Goal: Task Accomplishment & Management: Manage account settings

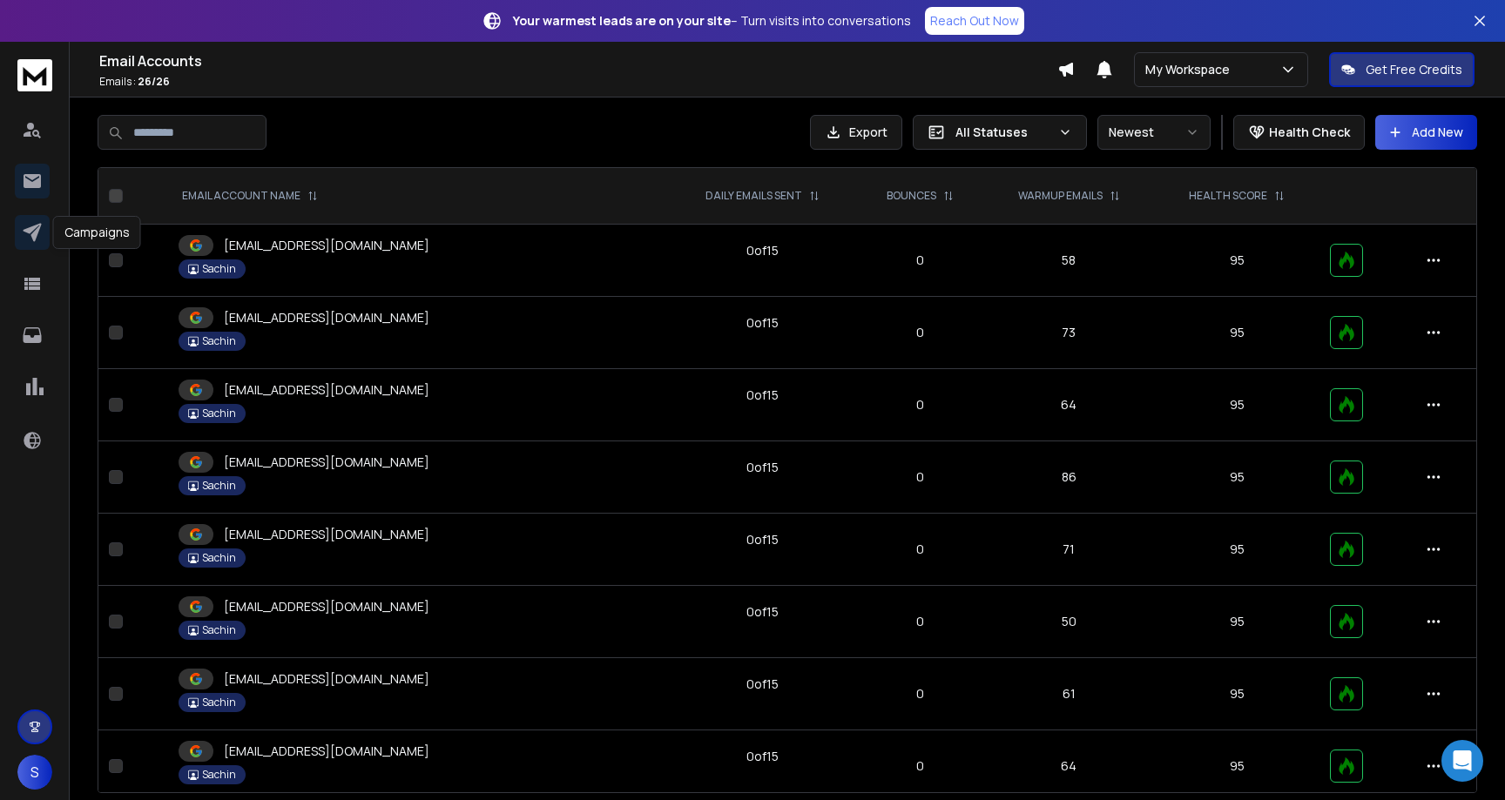
click at [24, 225] on icon at bounding box center [32, 232] width 21 height 21
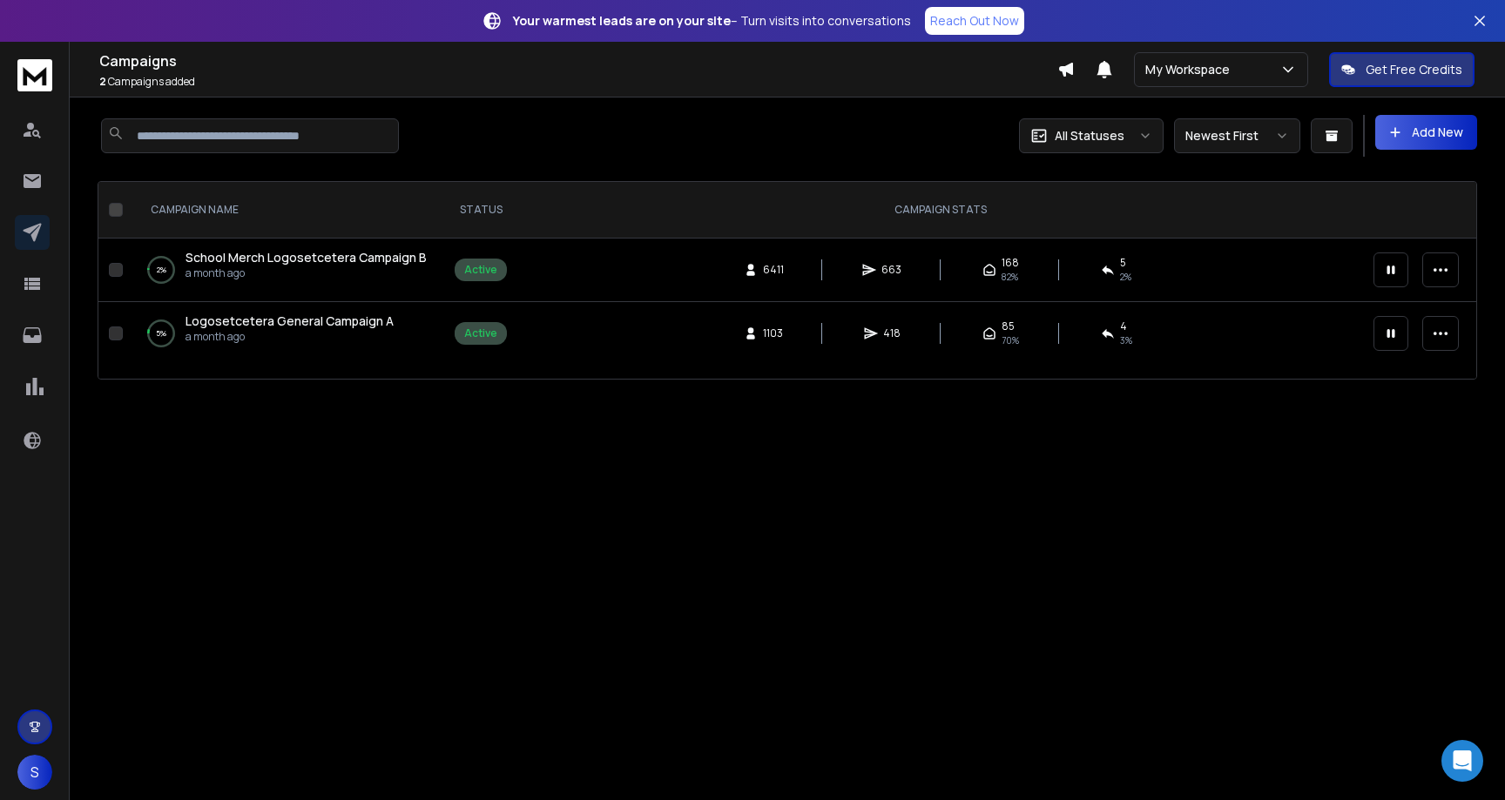
click at [226, 260] on span "School Merch Logosetcetera Campaign B" at bounding box center [305, 257] width 241 height 17
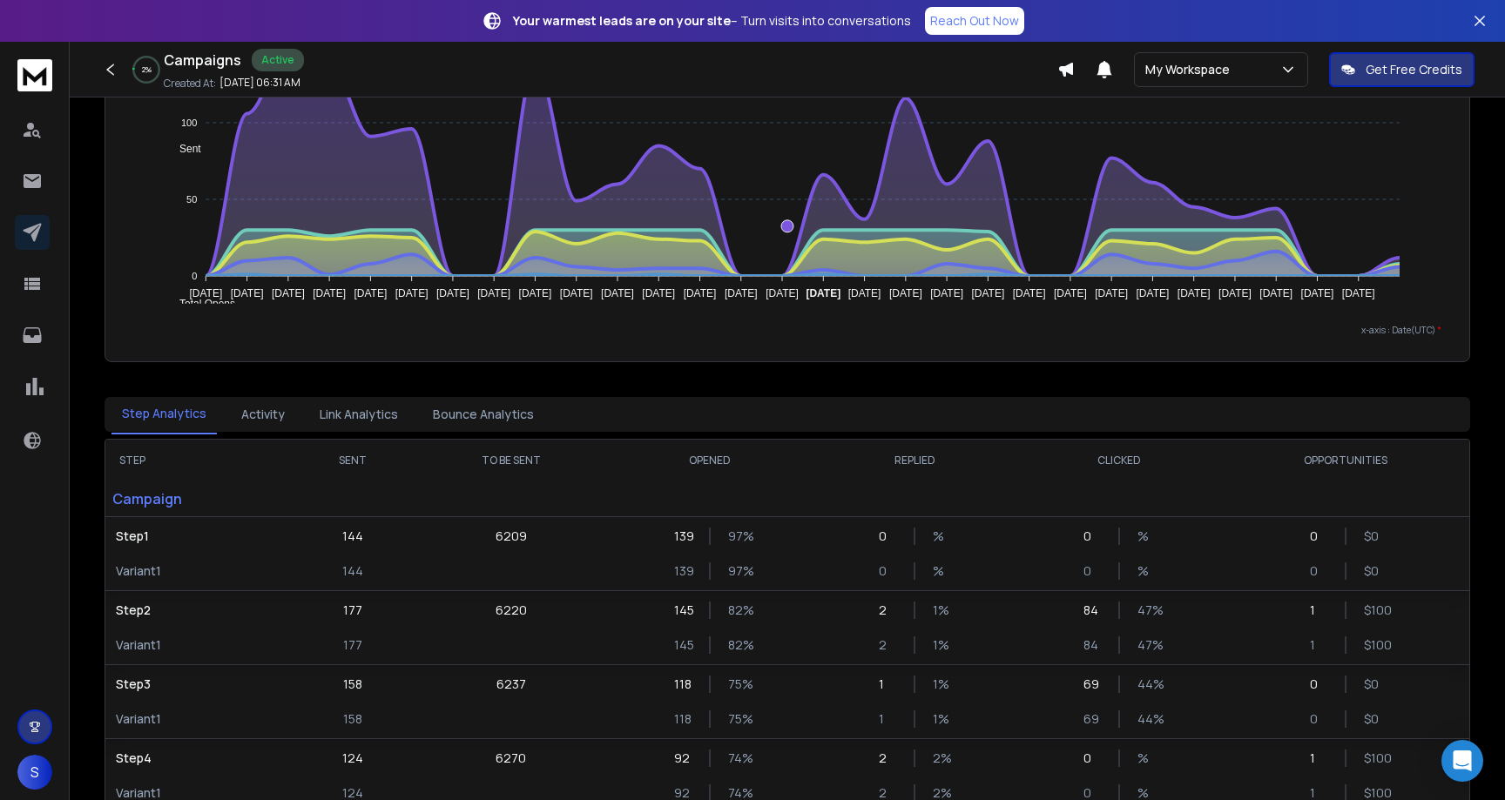
scroll to position [552, 0]
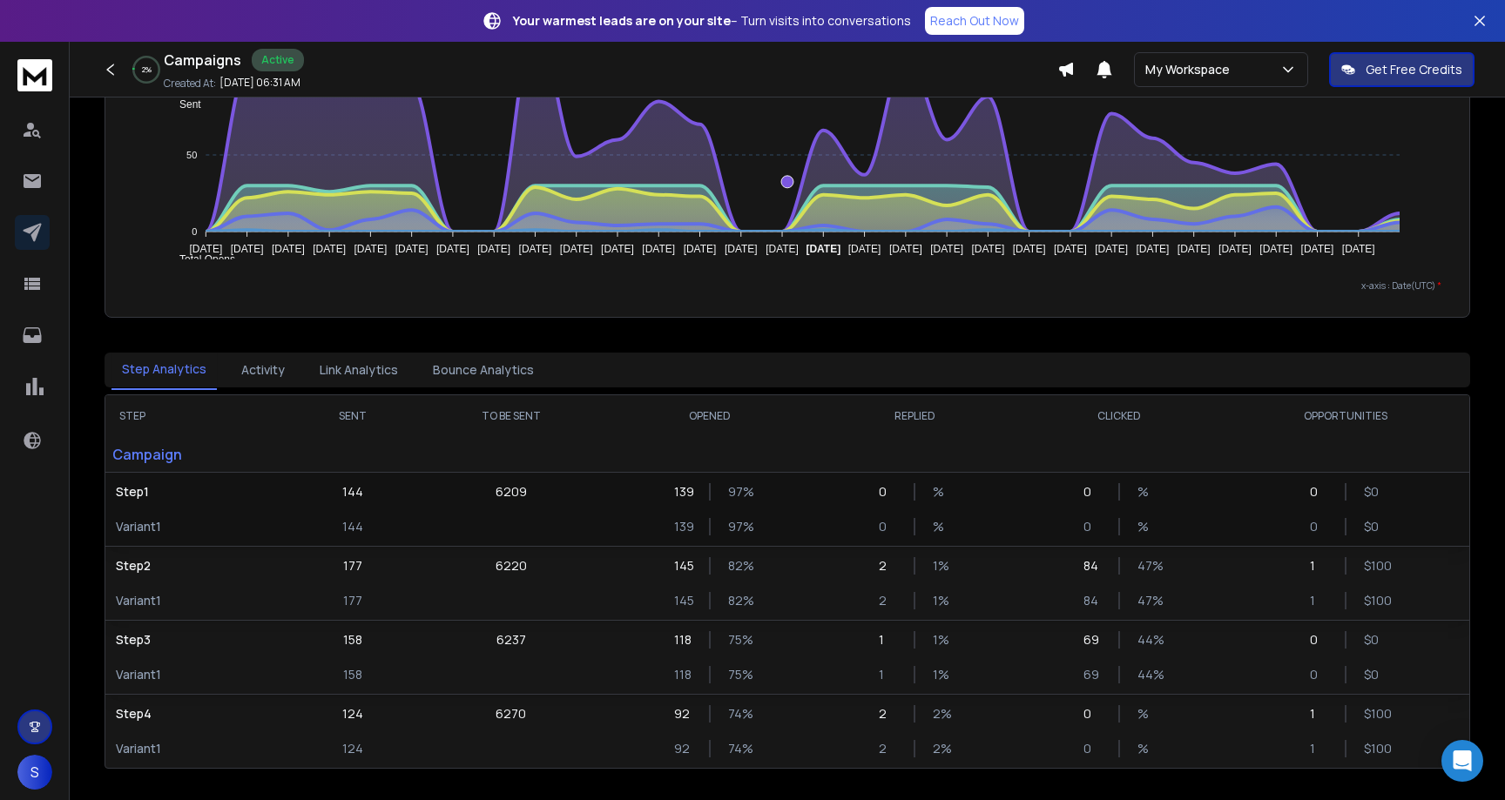
click at [189, 502] on div "Step 1 Variant 1" at bounding box center [198, 509] width 165 height 52
click at [167, 516] on div "Step 1 Variant 1" at bounding box center [198, 509] width 165 height 52
click at [141, 504] on div "Step 1 Variant 1" at bounding box center [198, 509] width 165 height 52
click at [142, 590] on div "Step 2 Variant 1" at bounding box center [198, 583] width 165 height 52
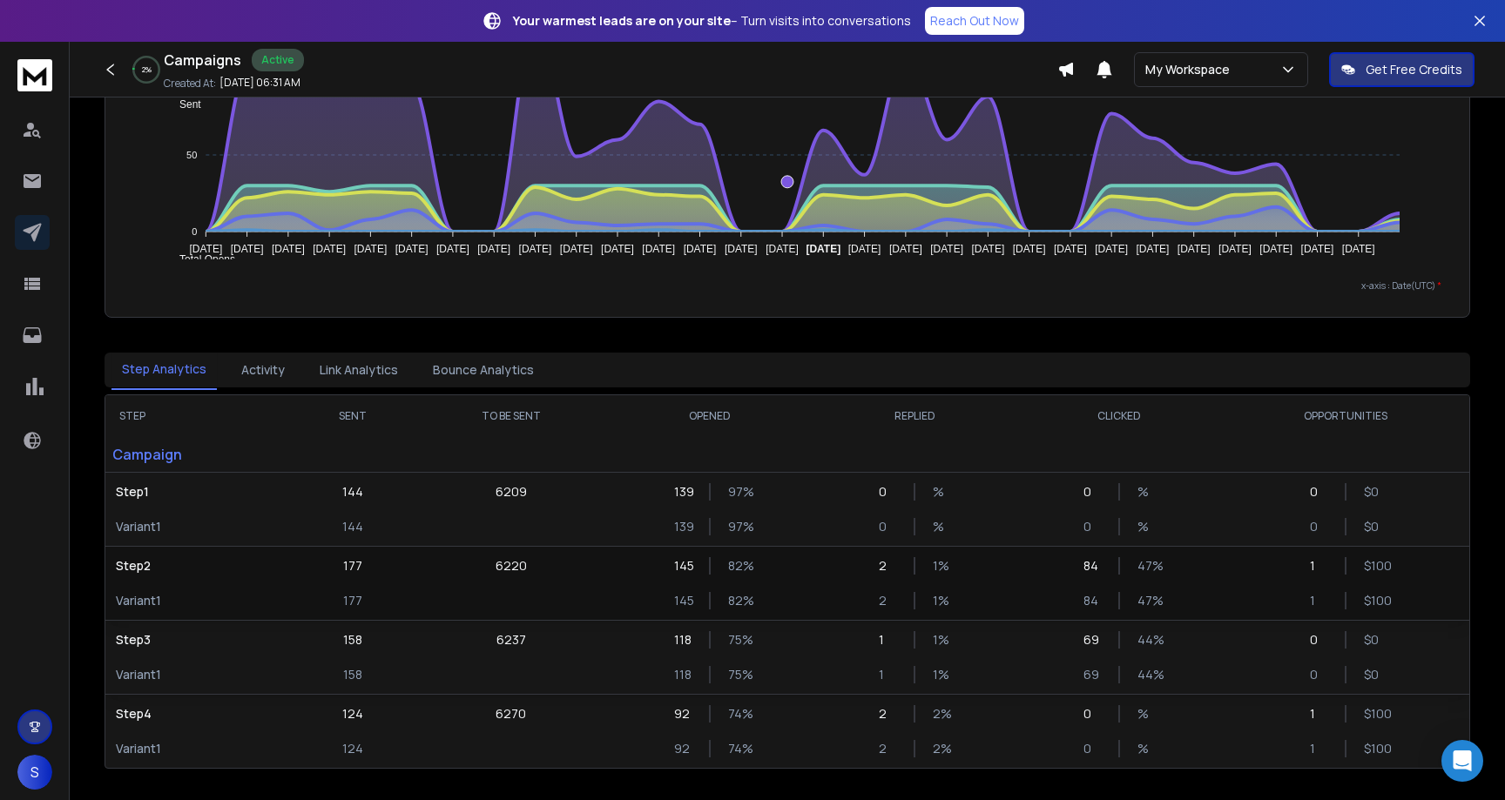
click at [124, 569] on p "Step 2" at bounding box center [198, 565] width 165 height 17
click at [266, 368] on button "Activity" at bounding box center [263, 370] width 64 height 38
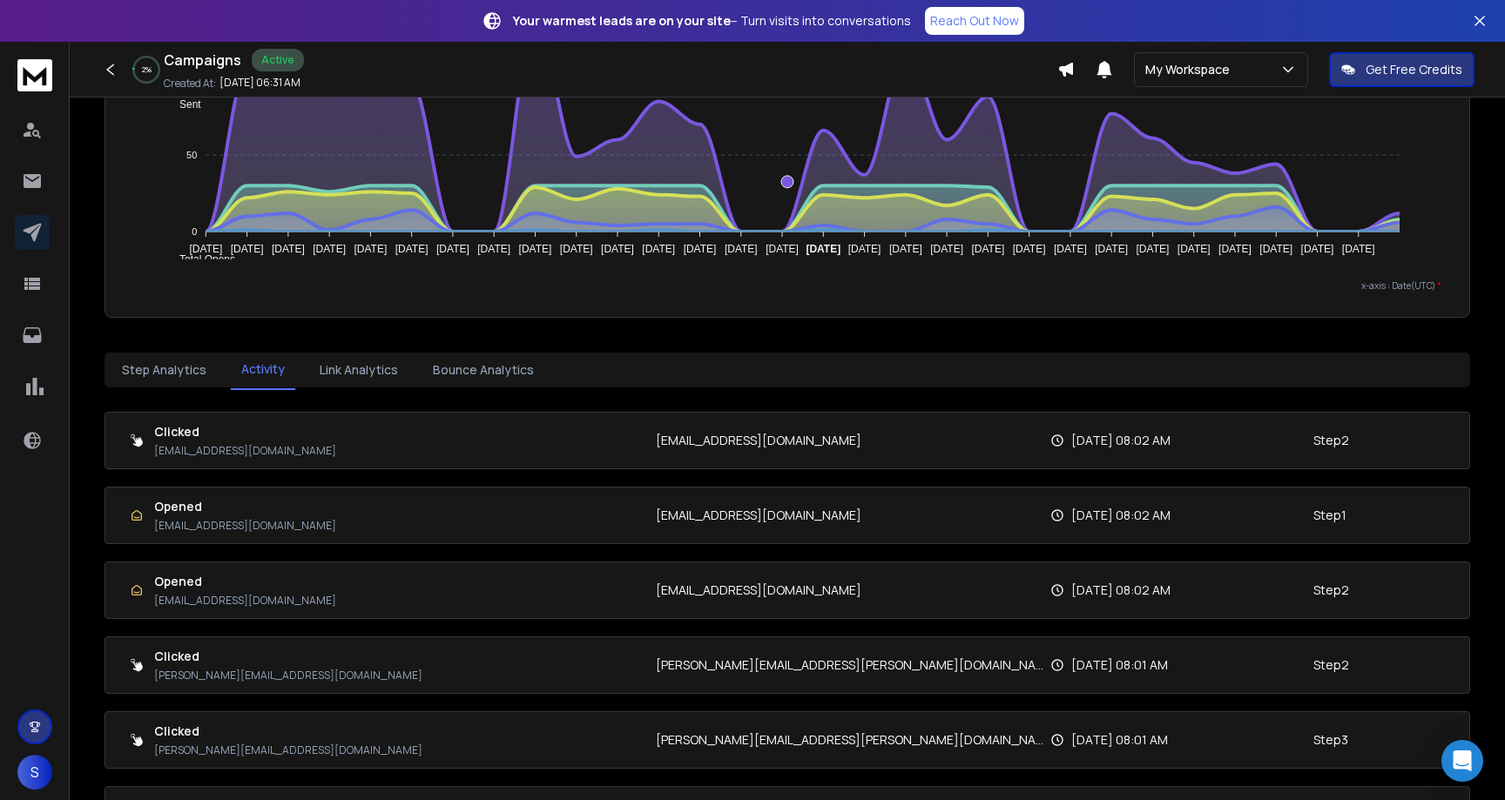
click at [234, 441] on div "Clicked [EMAIL_ADDRESS][DOMAIN_NAME]" at bounding box center [245, 440] width 182 height 35
click at [236, 448] on p "[EMAIL_ADDRESS][DOMAIN_NAME]" at bounding box center [245, 451] width 182 height 14
click at [163, 428] on h1 "Clicked" at bounding box center [245, 431] width 182 height 17
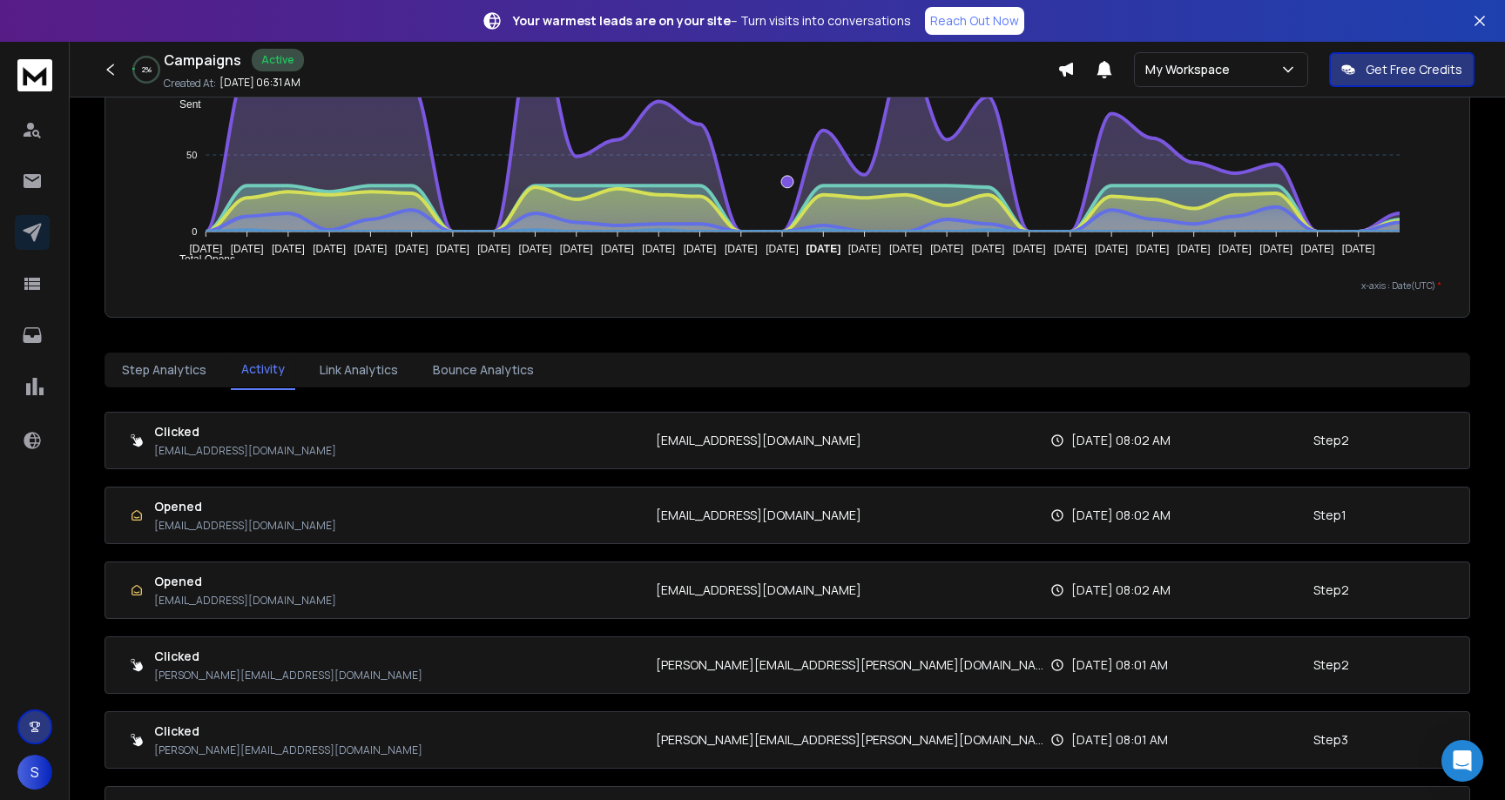
click at [684, 441] on p "[EMAIL_ADDRESS][DOMAIN_NAME]" at bounding box center [758, 440] width 205 height 17
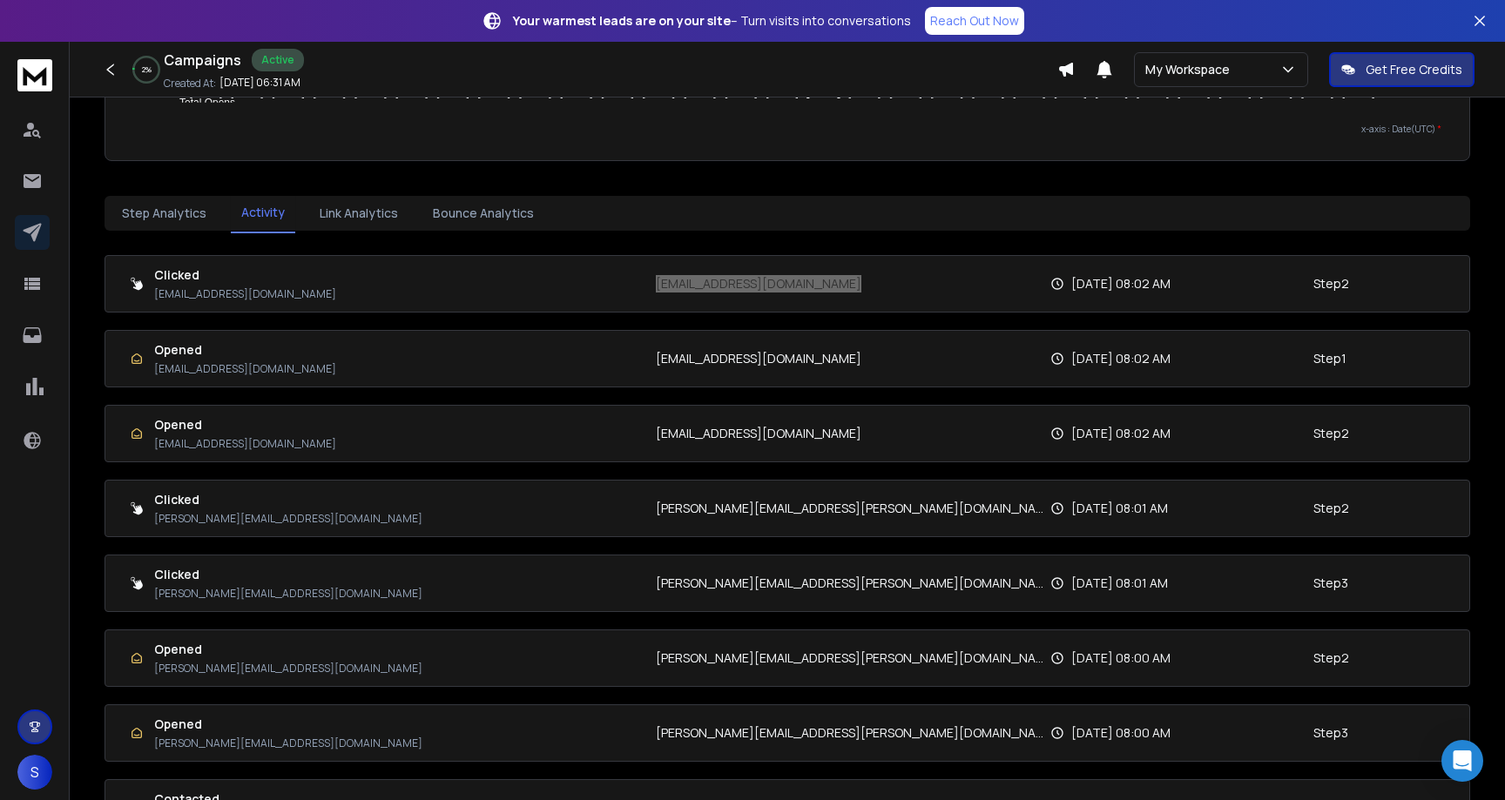
scroll to position [714, 0]
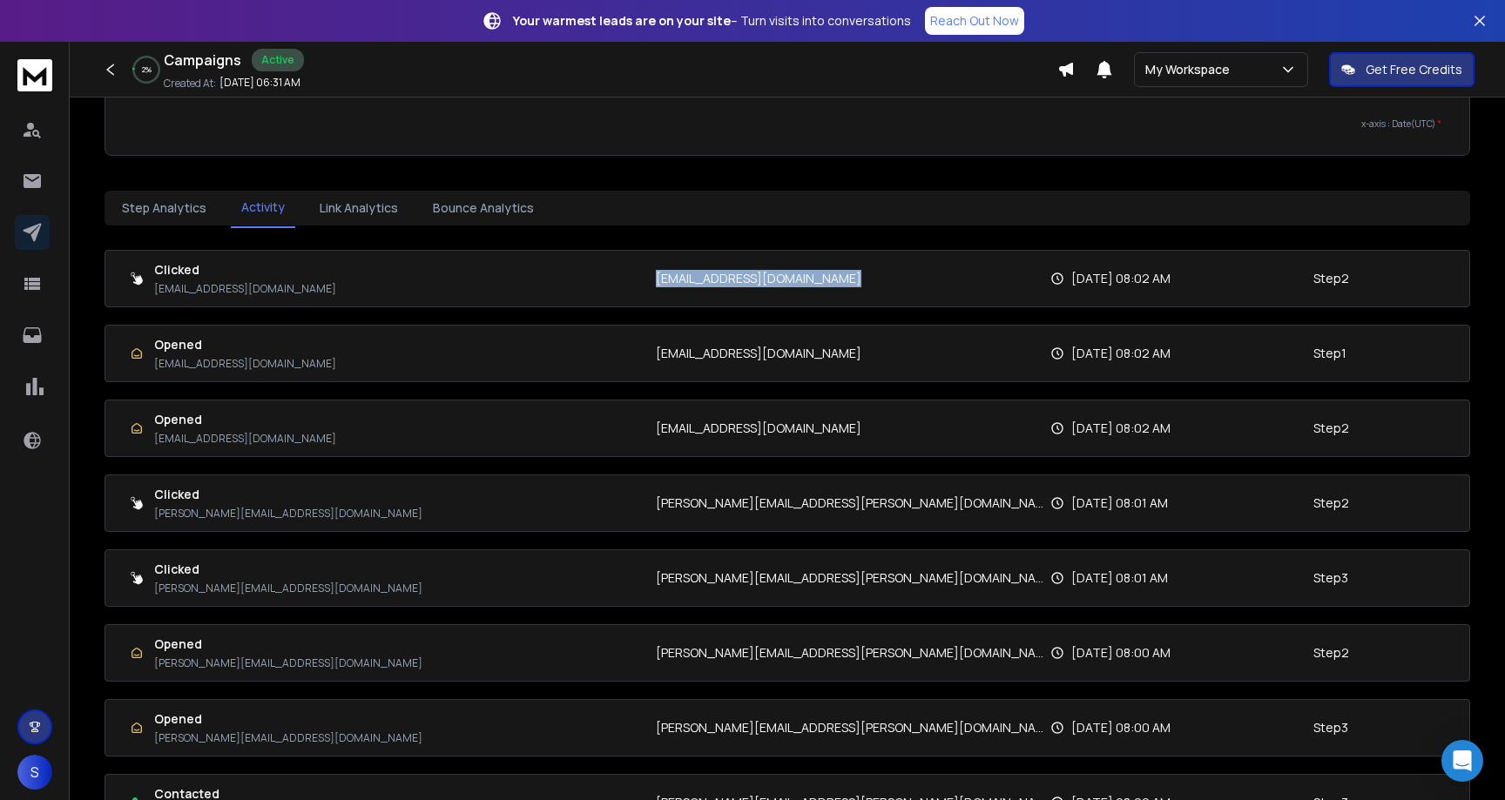
click at [359, 205] on button "Link Analytics" at bounding box center [358, 208] width 99 height 38
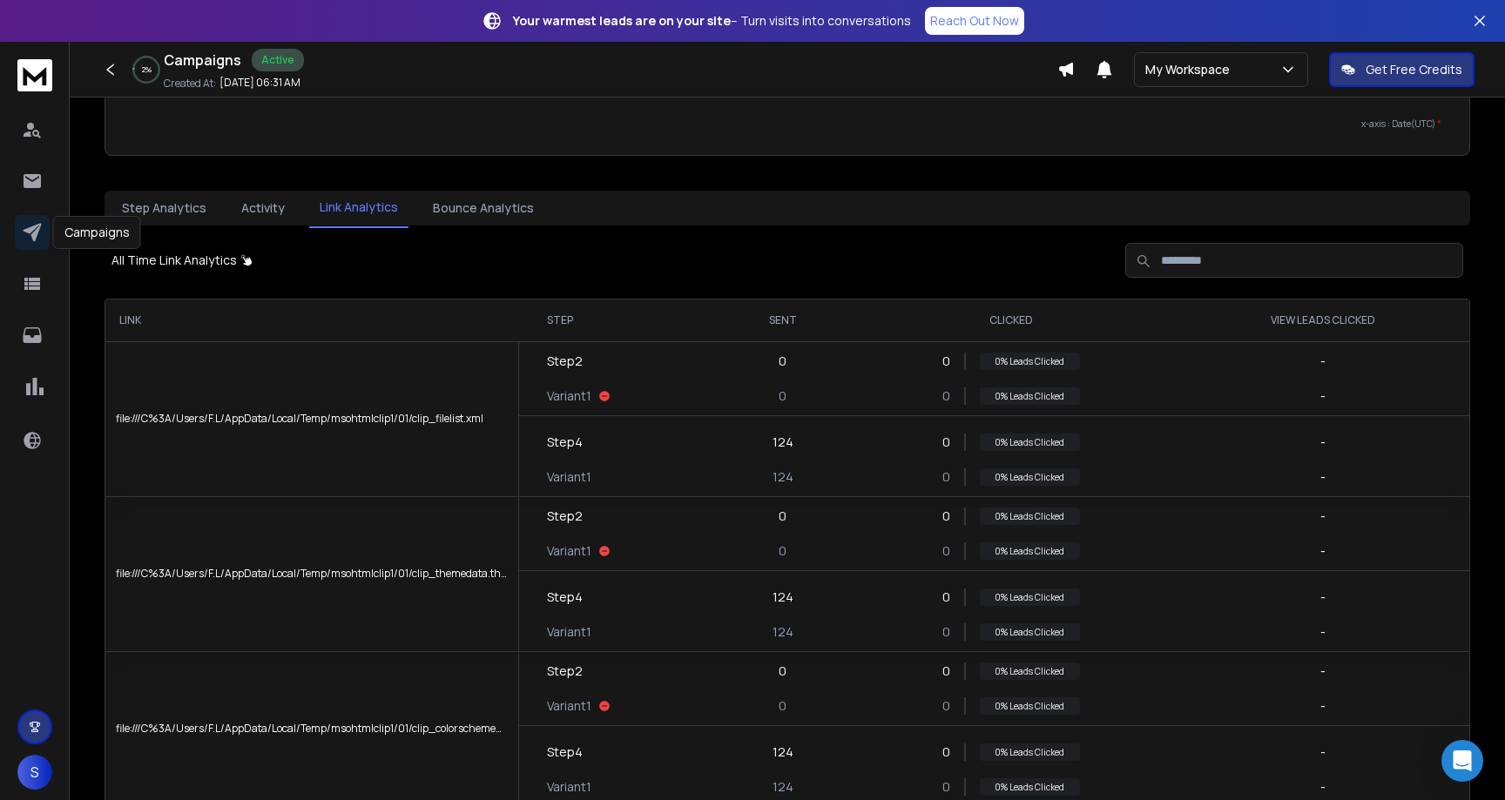
click at [36, 228] on icon at bounding box center [32, 232] width 18 height 18
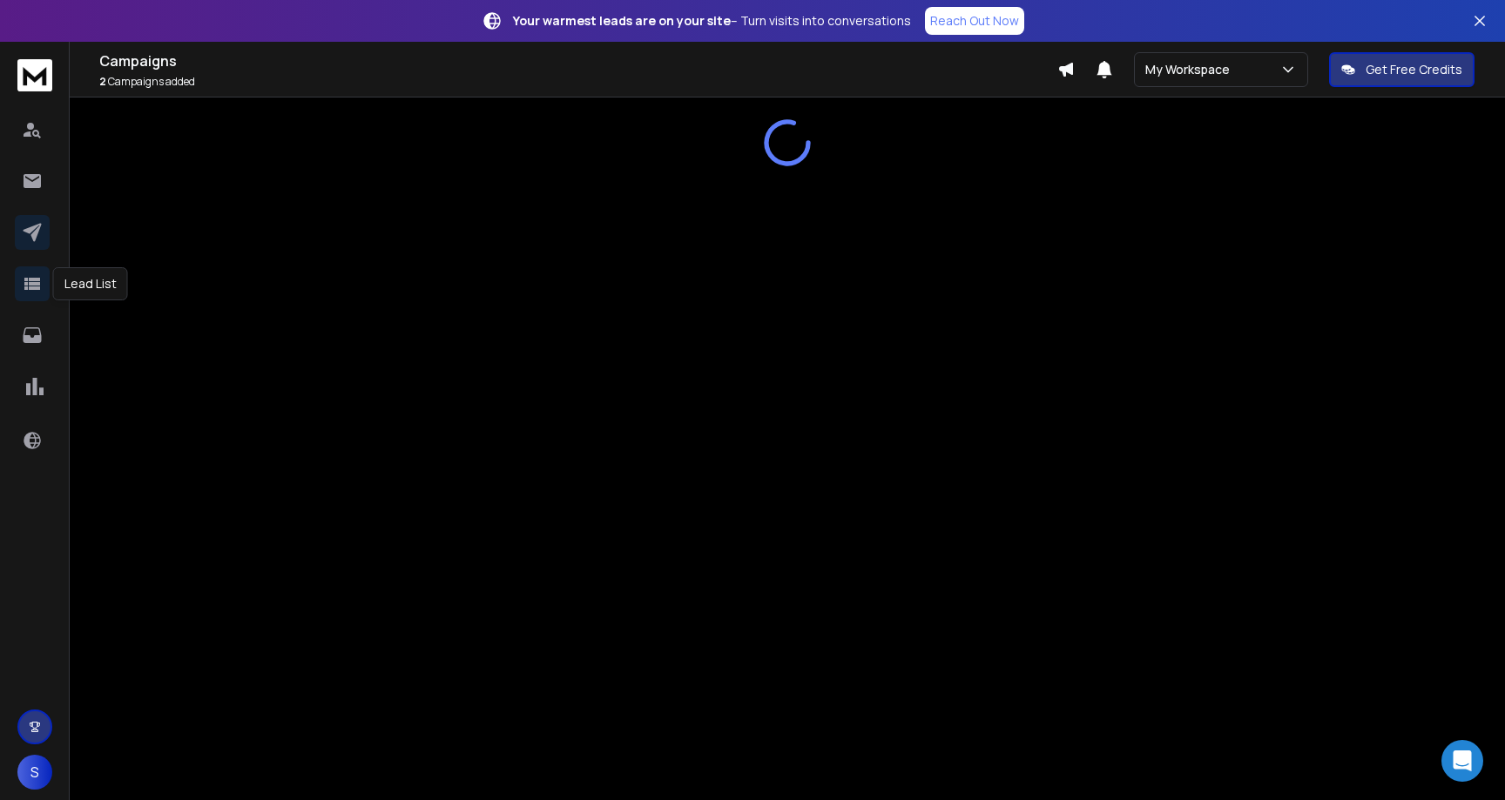
click at [40, 273] on icon at bounding box center [32, 283] width 21 height 21
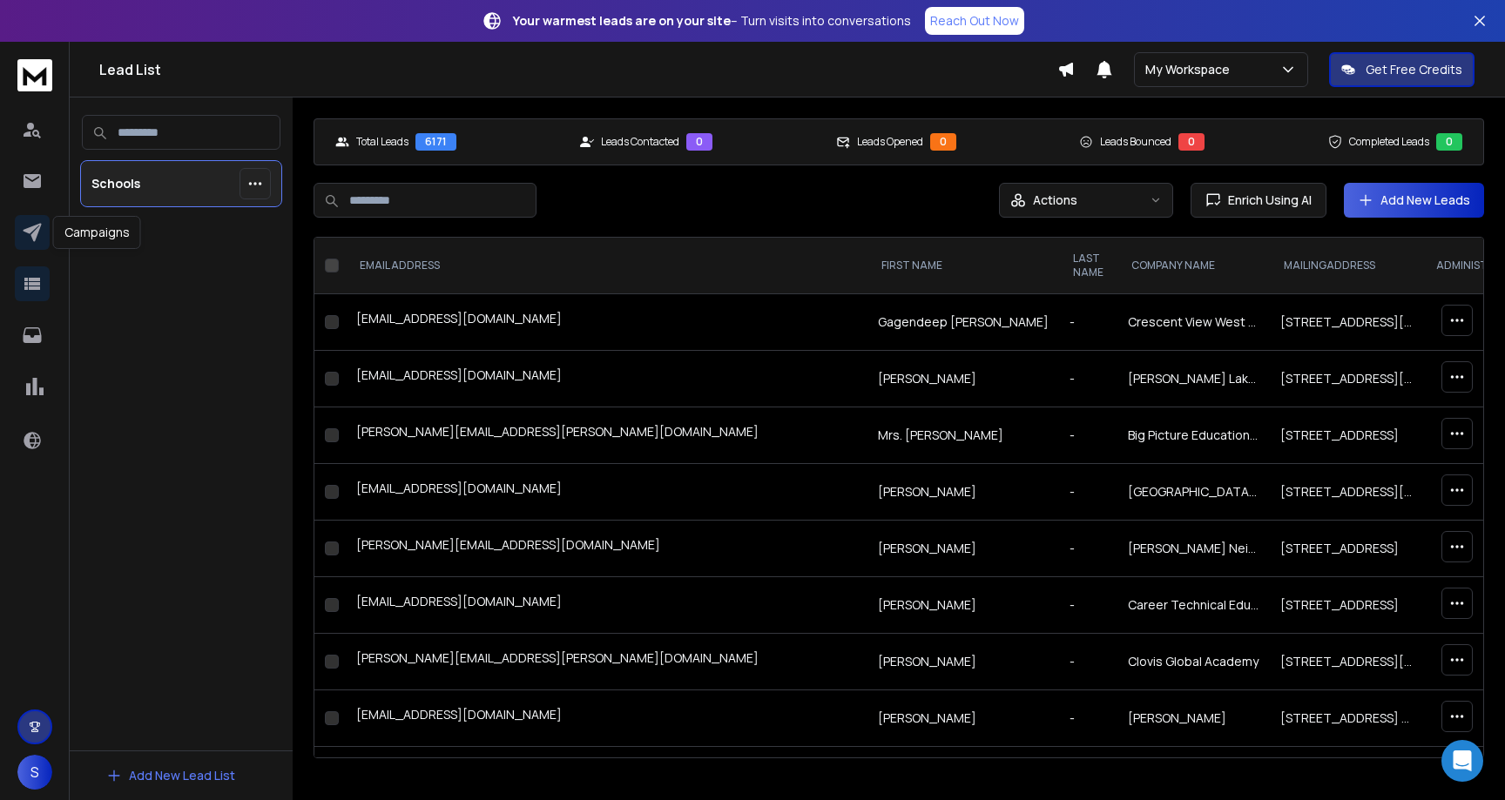
click at [34, 224] on icon at bounding box center [32, 232] width 21 height 21
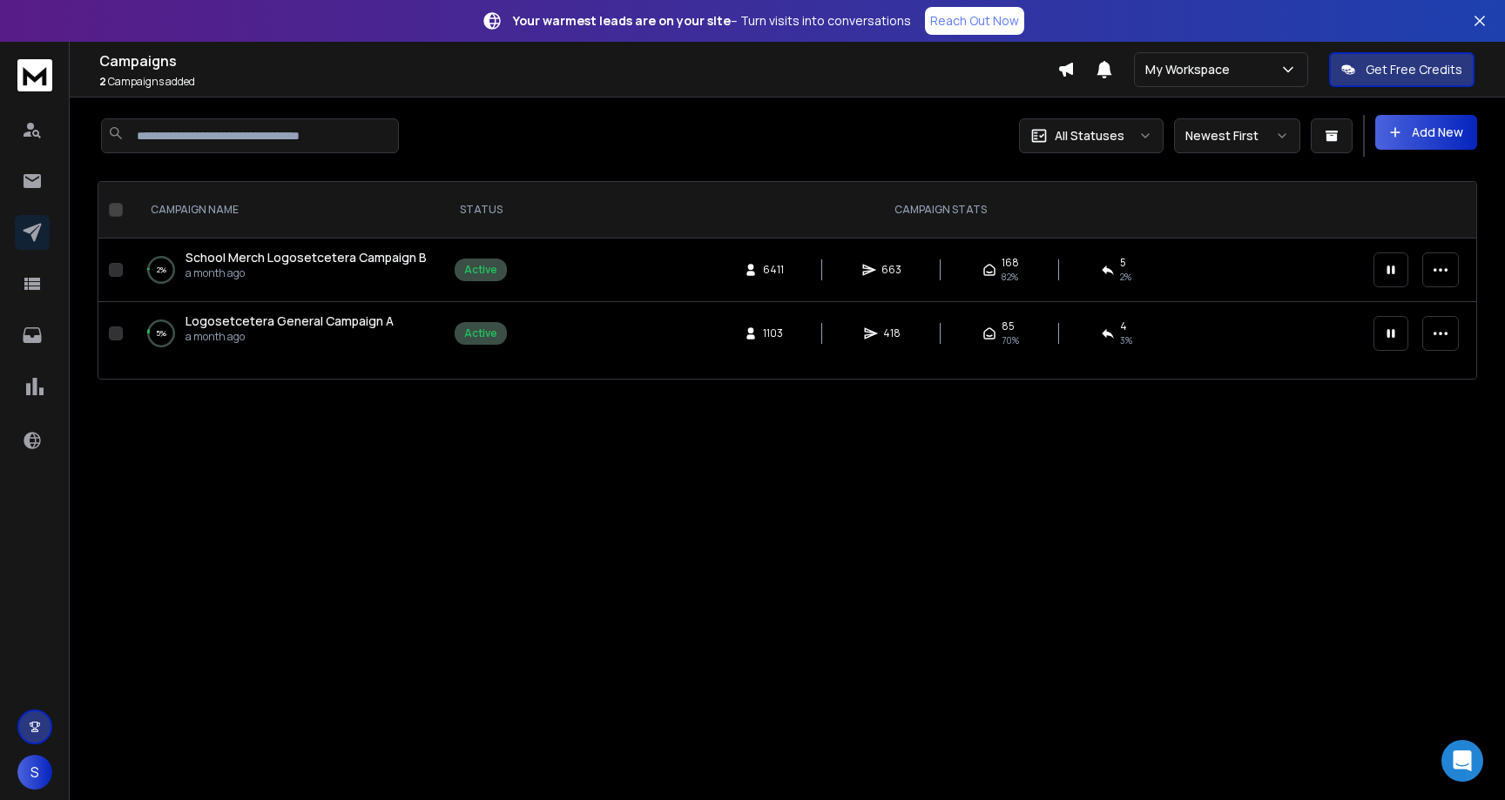
click at [279, 268] on p "a month ago" at bounding box center [305, 273] width 241 height 14
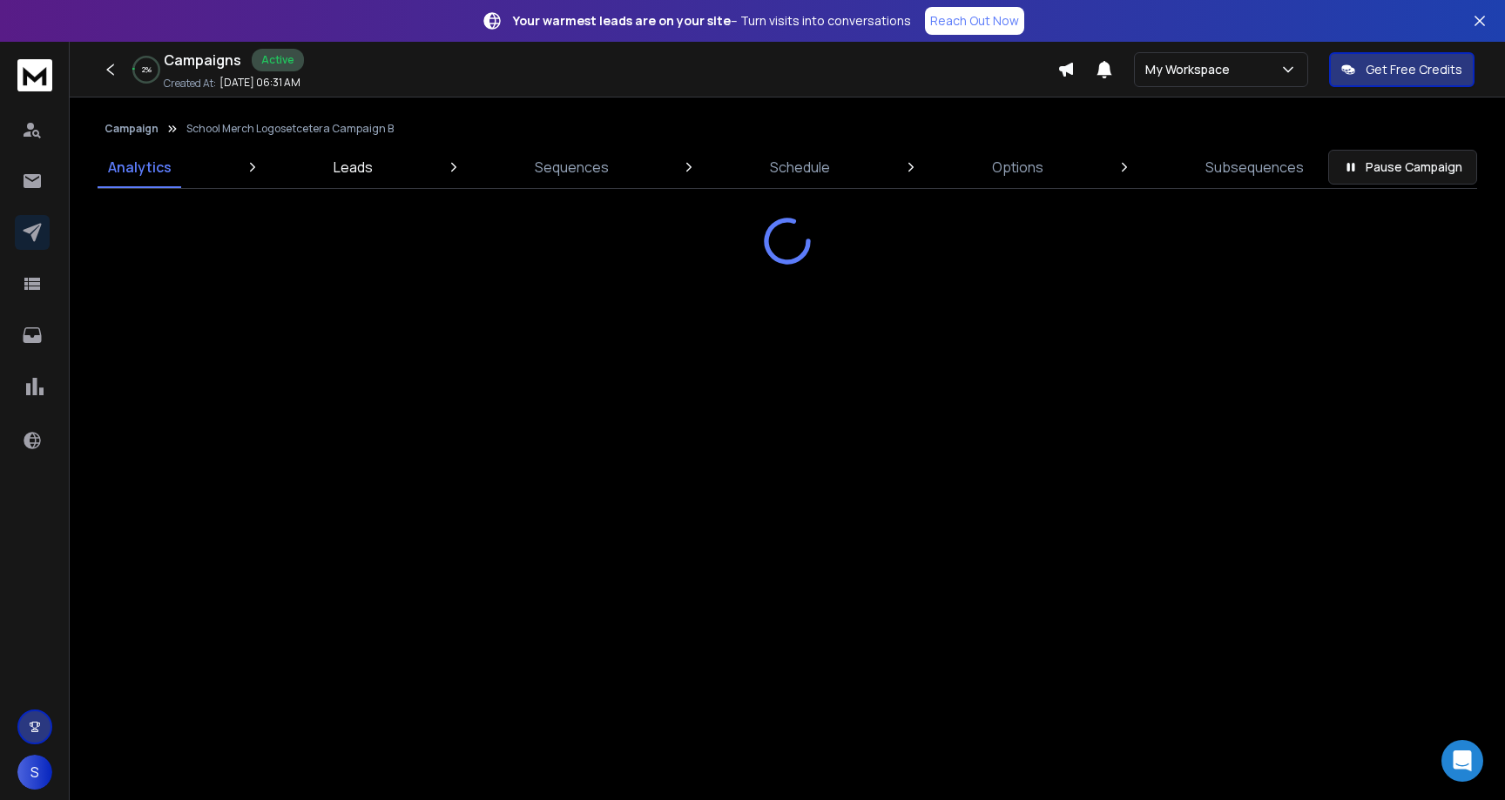
click at [353, 165] on p "Leads" at bounding box center [352, 167] width 39 height 21
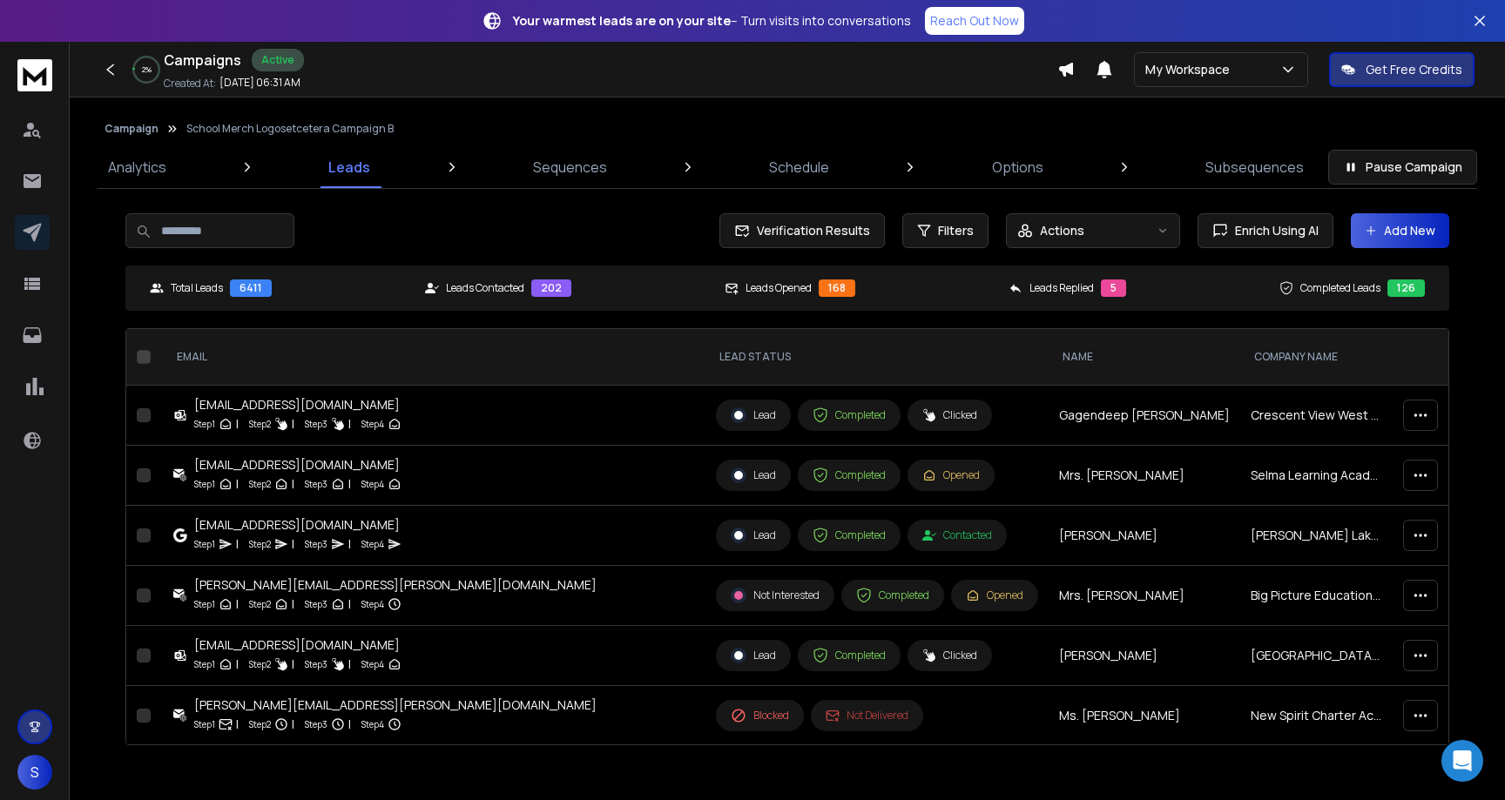
click at [261, 241] on input at bounding box center [209, 230] width 169 height 35
paste input "**********"
click at [273, 232] on input "**********" at bounding box center [217, 230] width 185 height 35
type input "***"
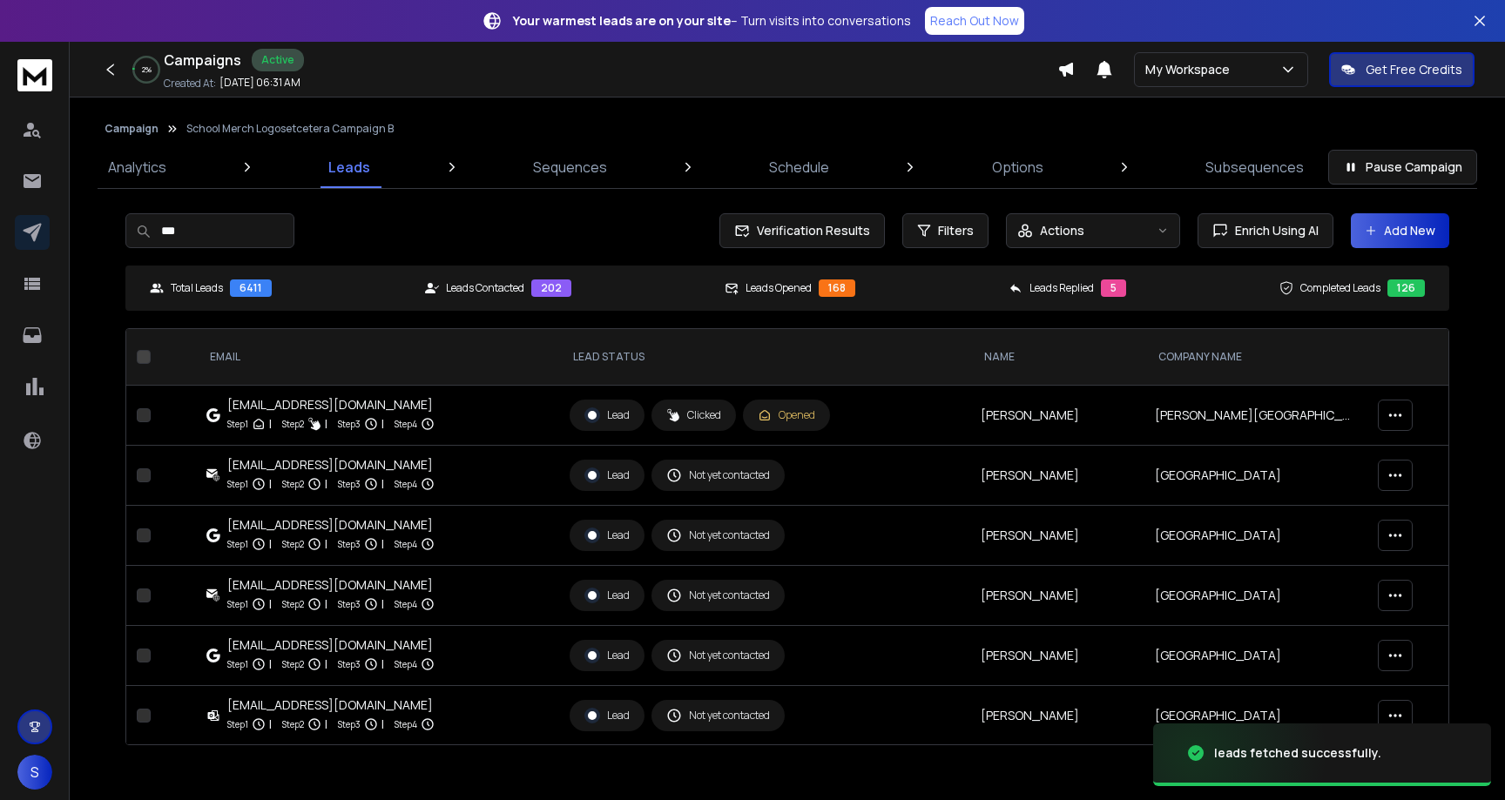
click at [140, 414] on button "button" at bounding box center [144, 415] width 14 height 14
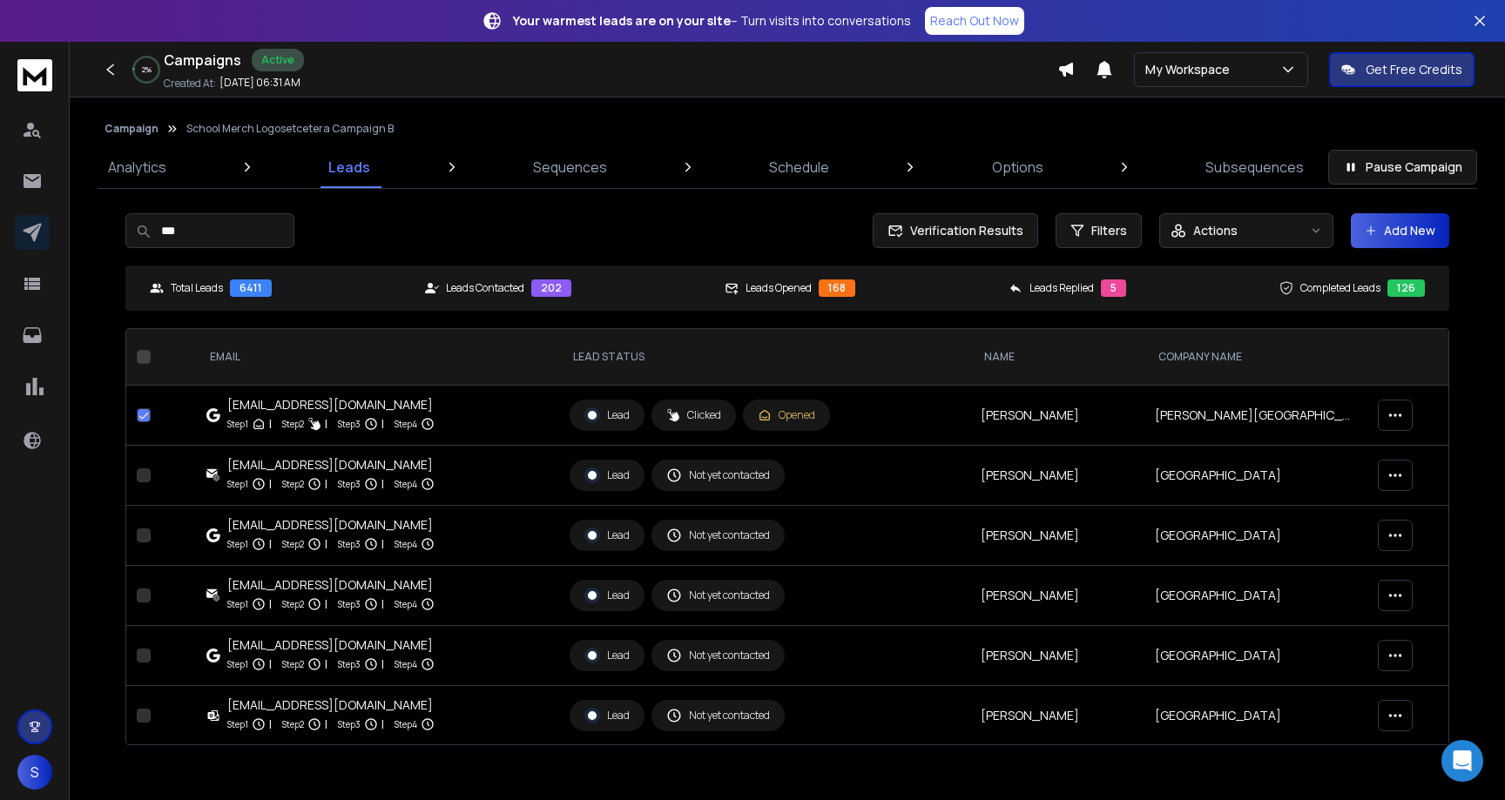
click at [1400, 417] on icon "button" at bounding box center [1395, 415] width 16 height 16
click at [1364, 482] on p "Pause Lead" at bounding box center [1369, 480] width 67 height 17
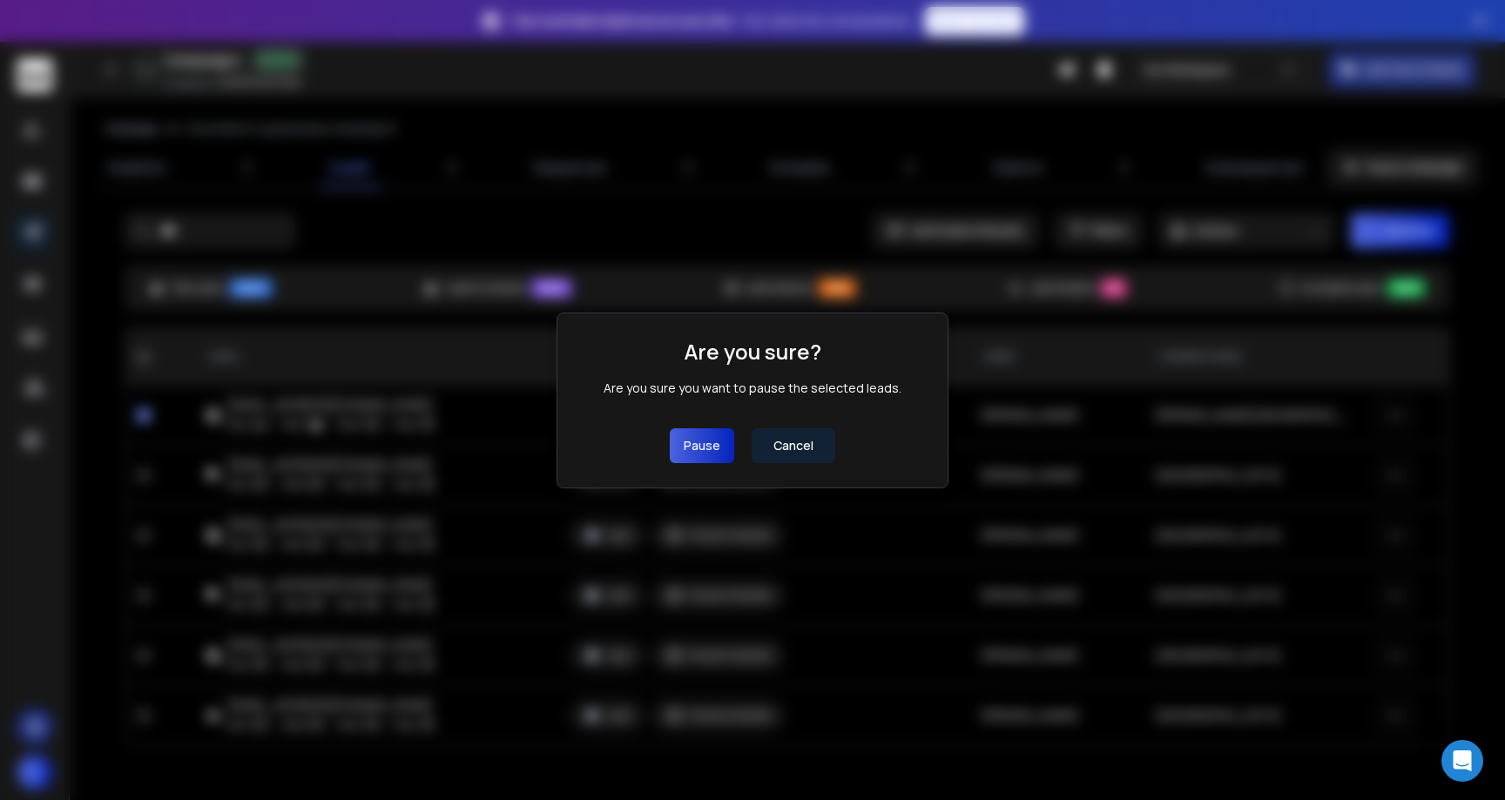
click at [702, 448] on button "Pause" at bounding box center [702, 445] width 64 height 35
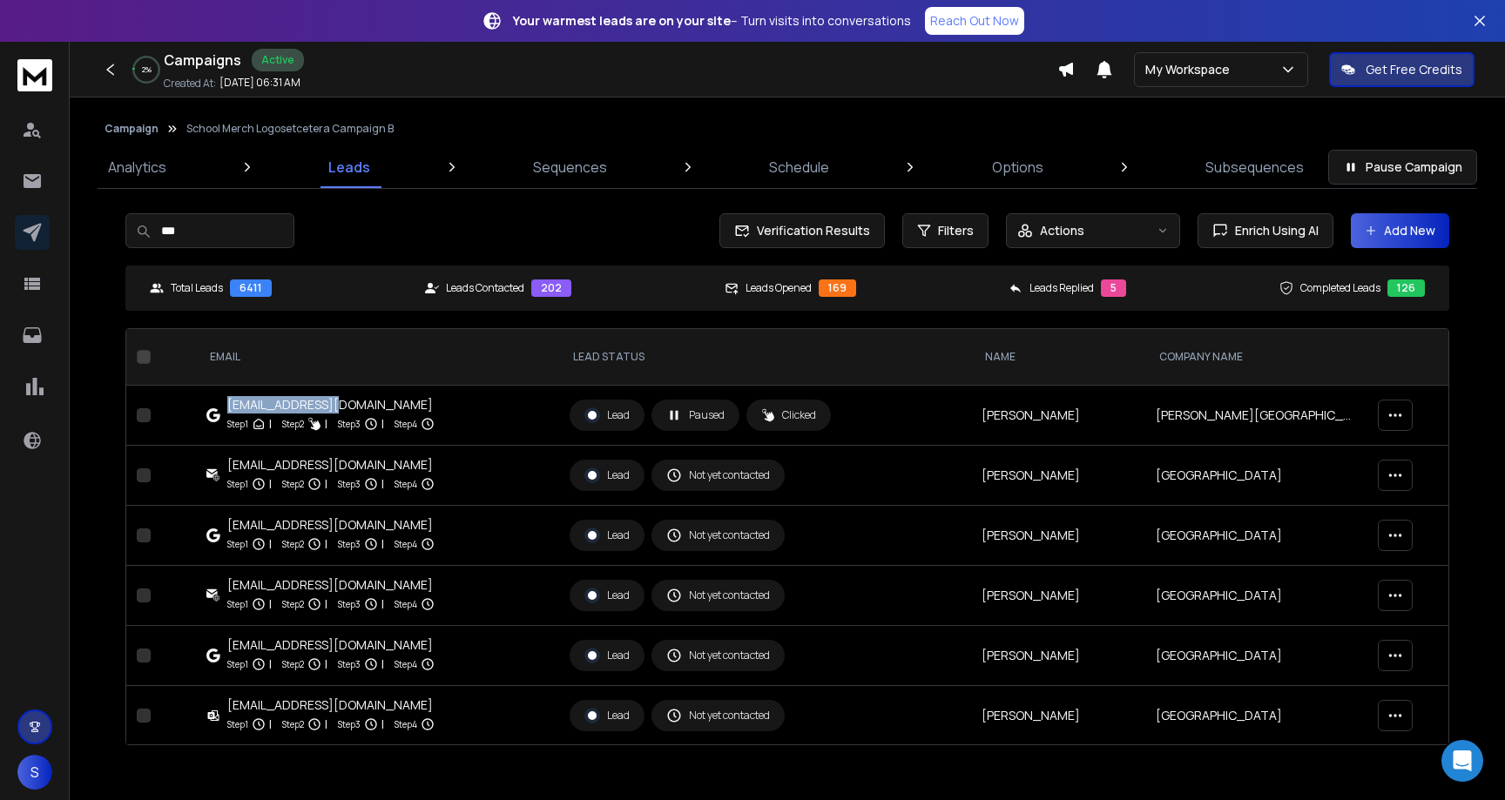
drag, startPoint x: 352, startPoint y: 404, endPoint x: 267, endPoint y: 391, distance: 85.5
click at [267, 391] on td "[EMAIL_ADDRESS][DOMAIN_NAME] Step 1 | Step 2 | Step 3 | Step 4" at bounding box center [377, 416] width 363 height 60
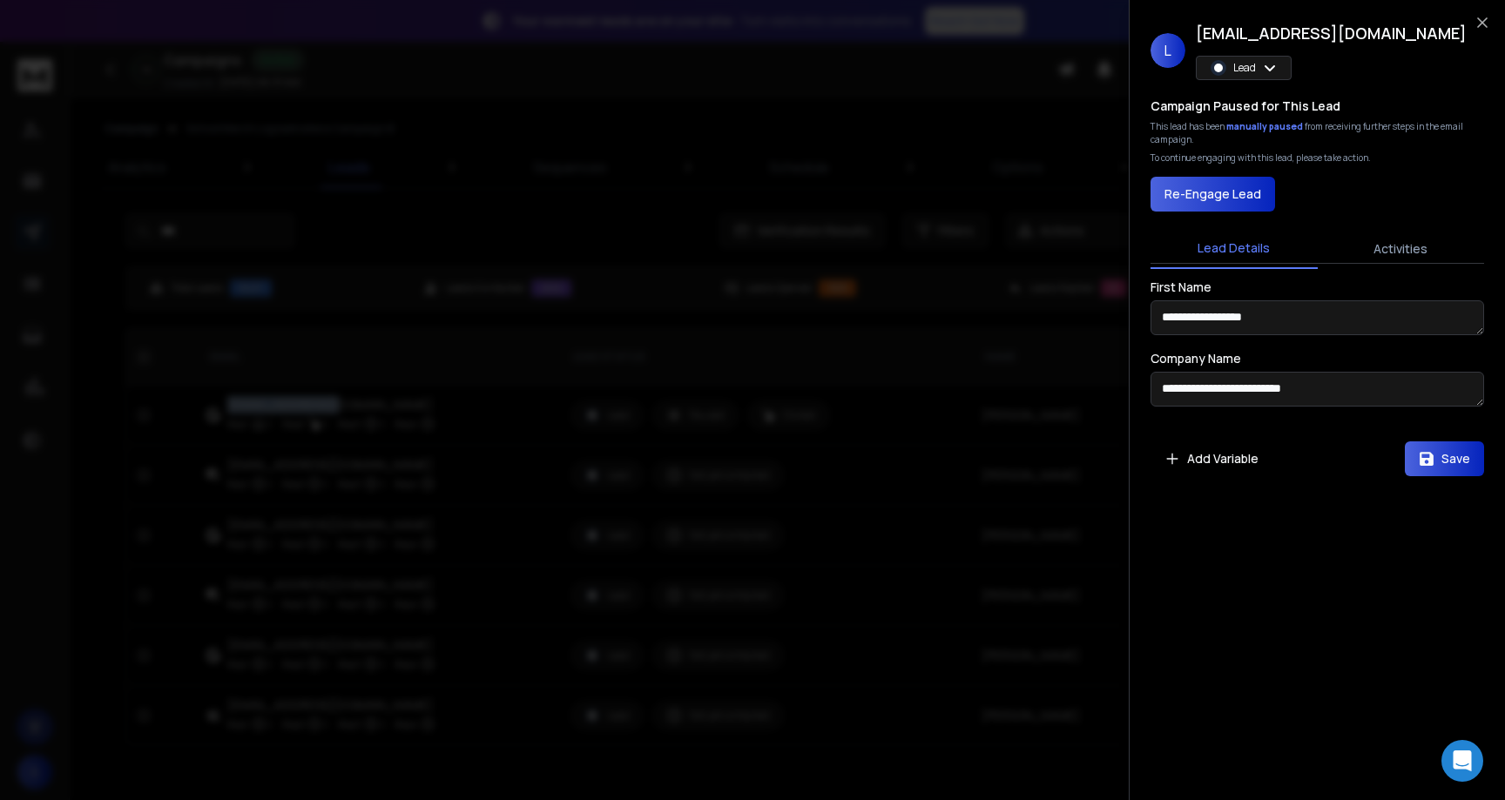
click at [1228, 26] on h1 "[EMAIL_ADDRESS][DOMAIN_NAME]" at bounding box center [1330, 33] width 271 height 24
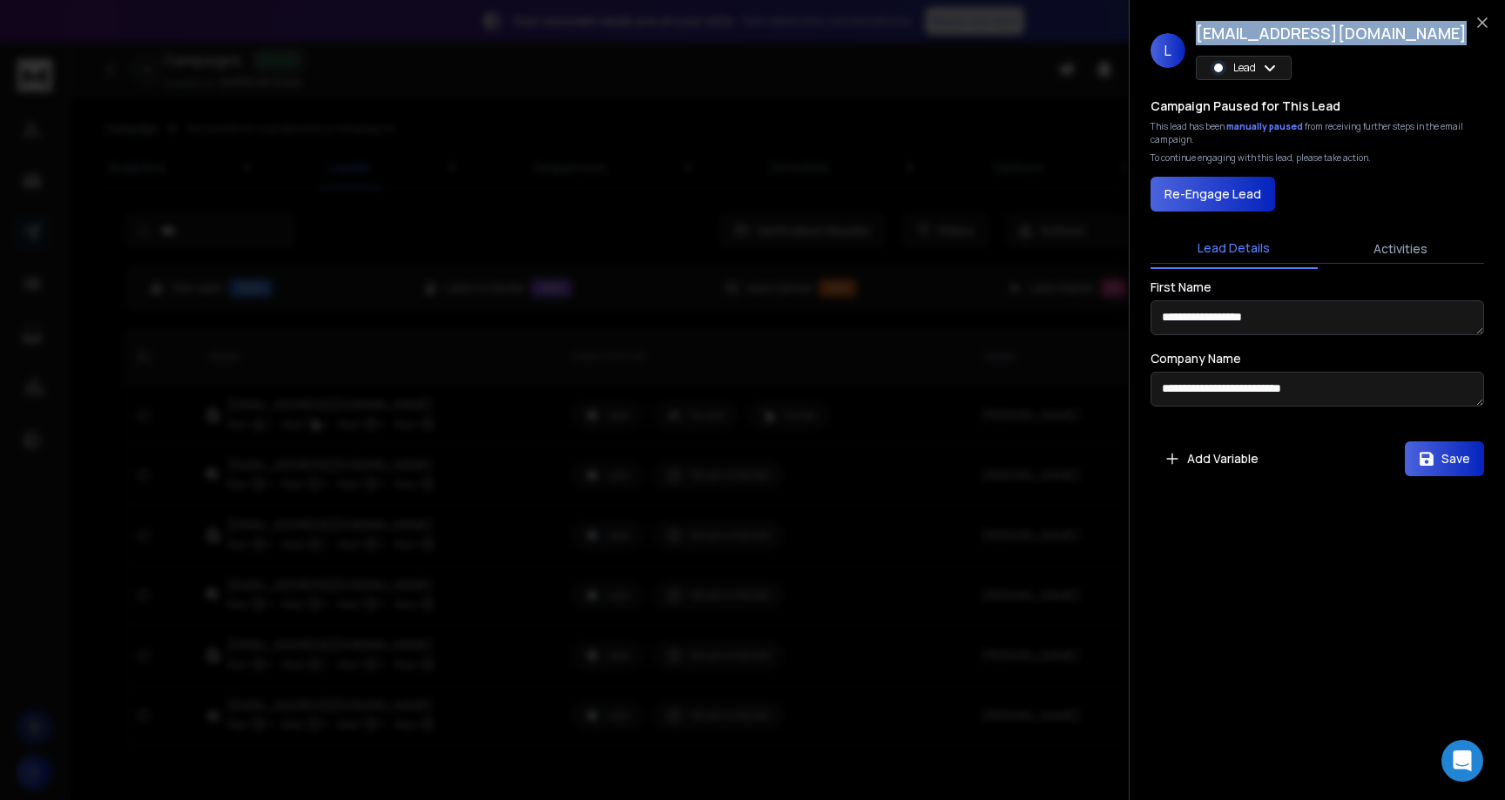
copy h1 "[EMAIL_ADDRESS][DOMAIN_NAME]"
click at [1207, 390] on textarea "**********" at bounding box center [1316, 389] width 333 height 35
click at [1131, 203] on div "**********" at bounding box center [1316, 400] width 376 height 800
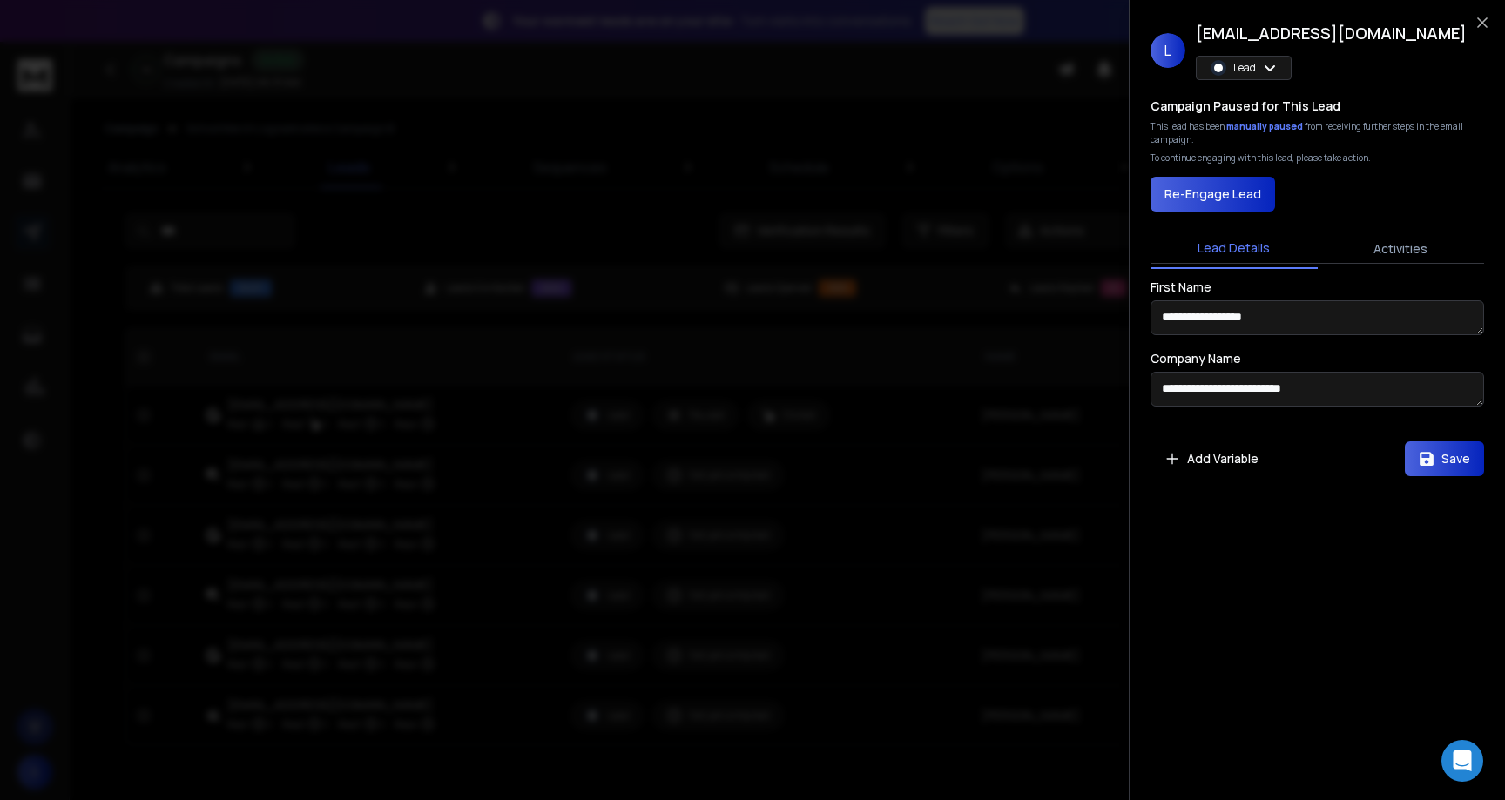
click at [1397, 249] on button "Activities" at bounding box center [1400, 249] width 167 height 38
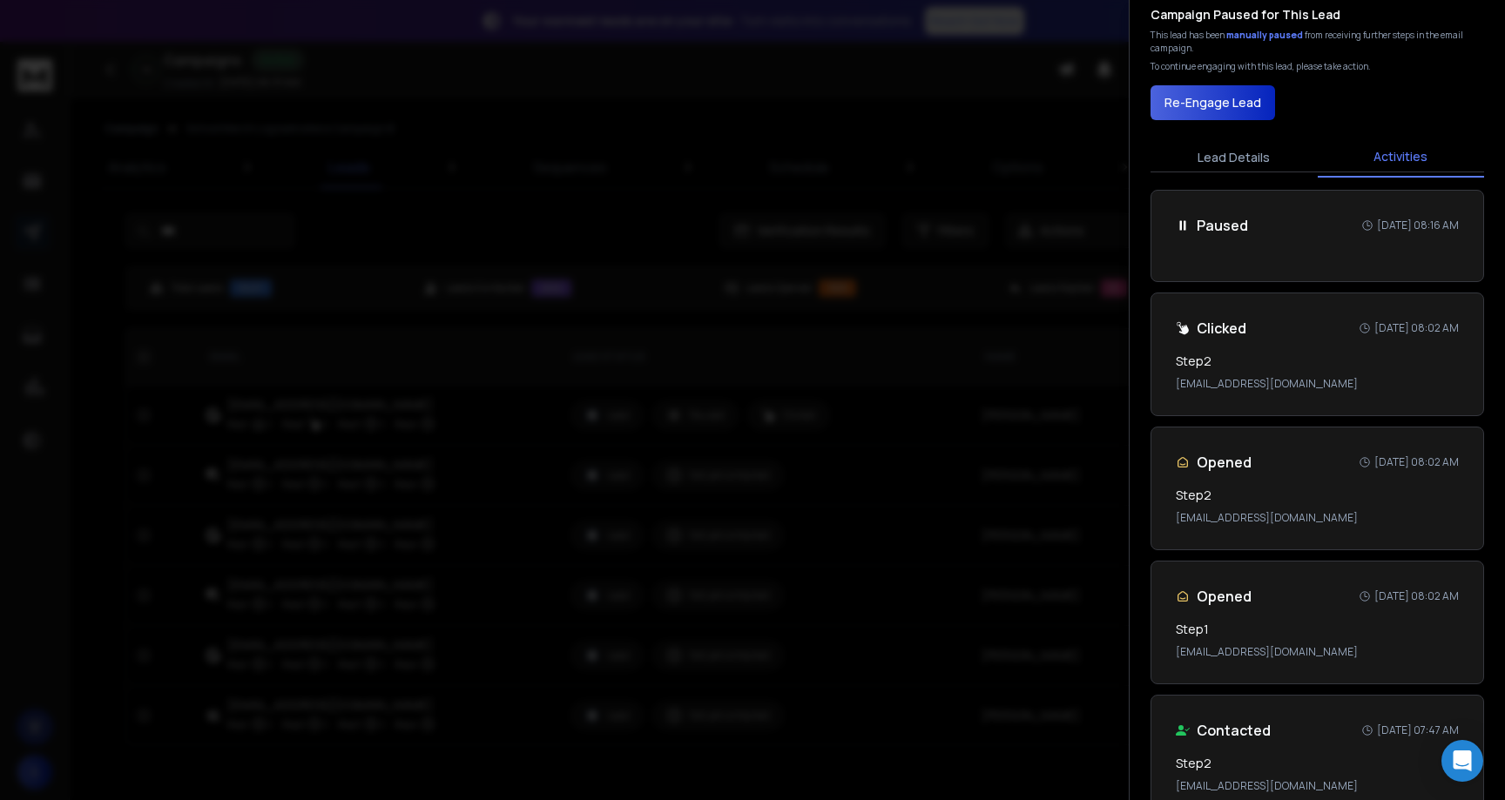
scroll to position [97, 0]
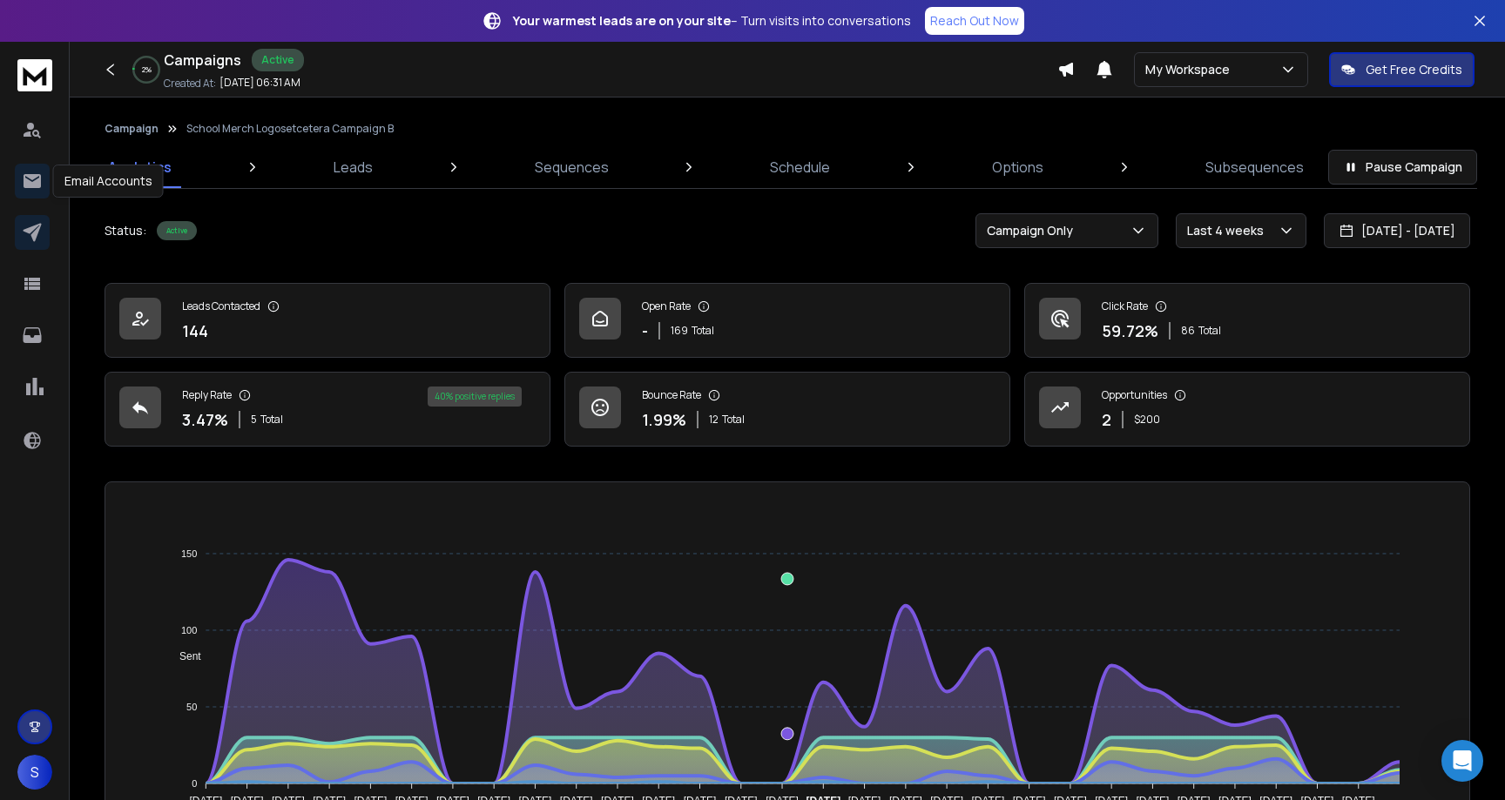
click at [36, 170] on link at bounding box center [32, 181] width 35 height 35
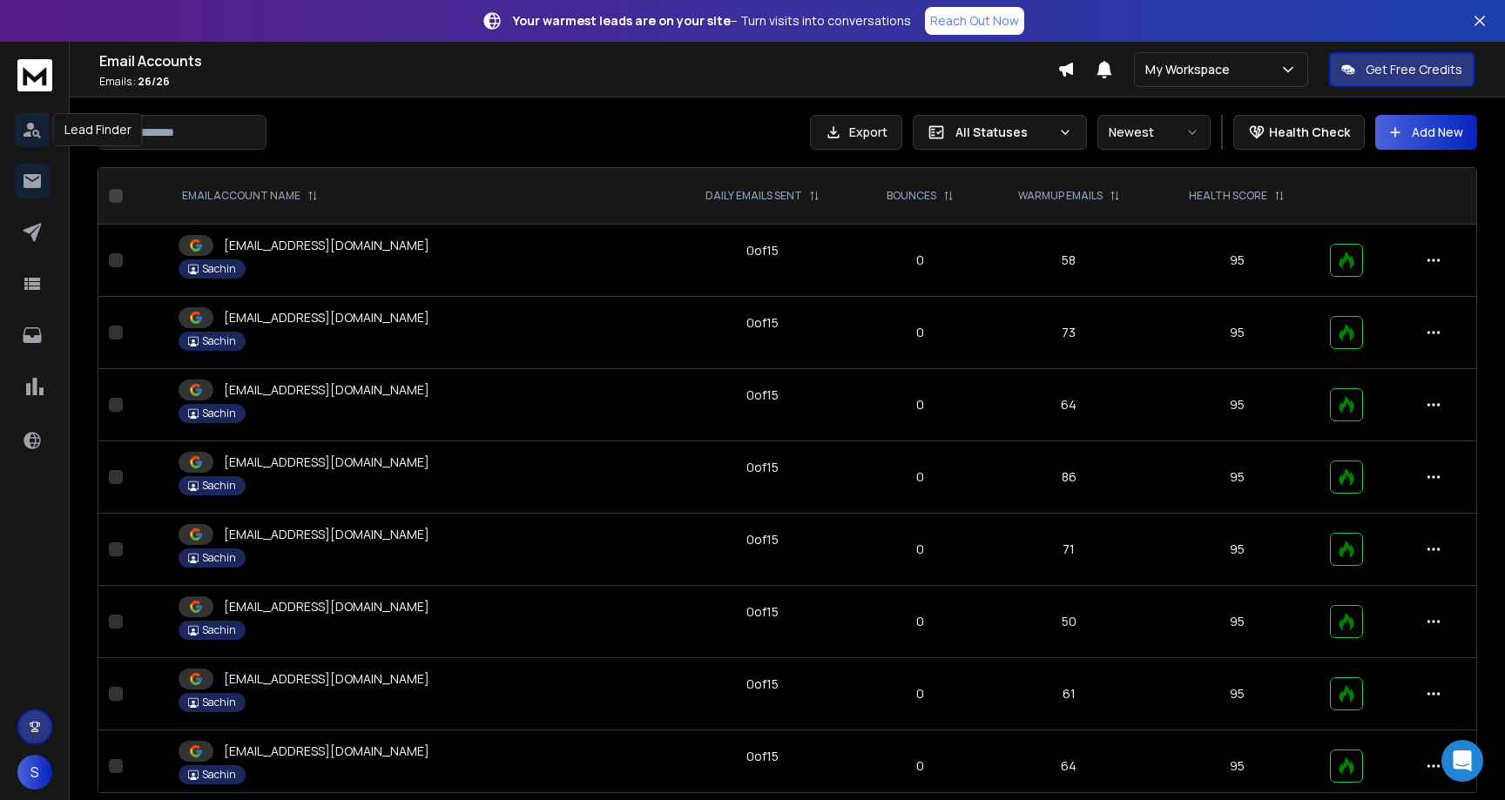
click at [17, 126] on link at bounding box center [32, 129] width 35 height 35
